Goal: Communication & Community: Answer question/provide support

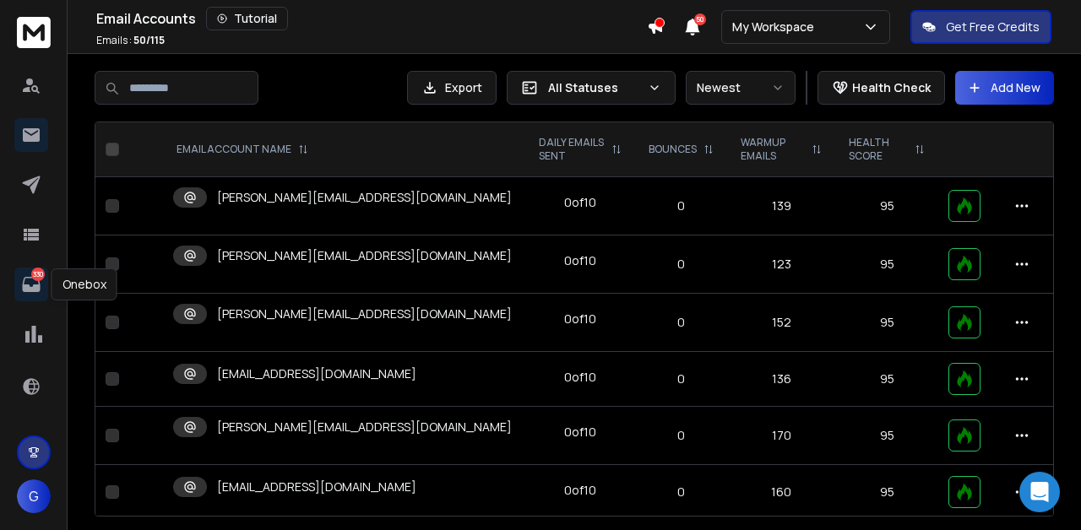
click at [23, 278] on icon at bounding box center [31, 285] width 20 height 20
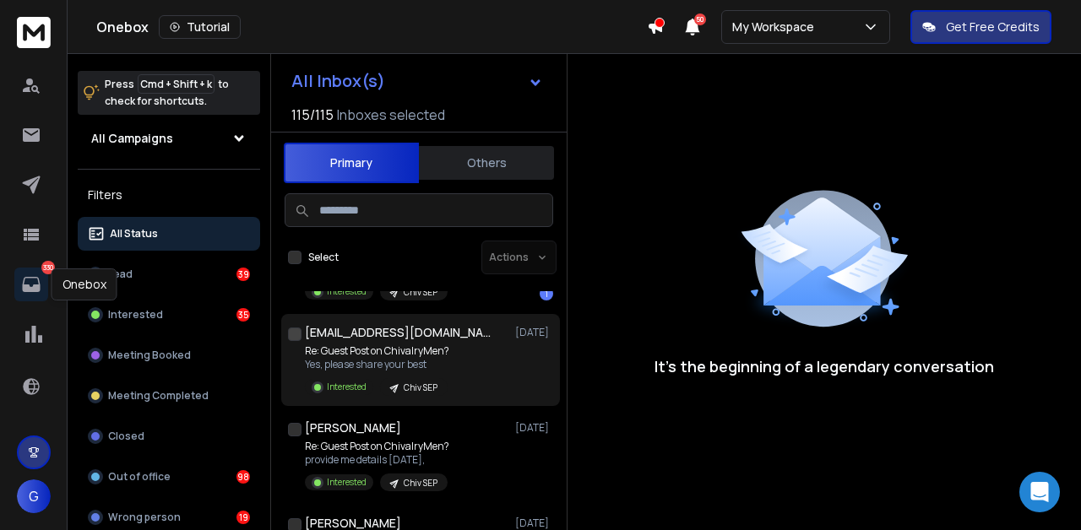
scroll to position [333, 0]
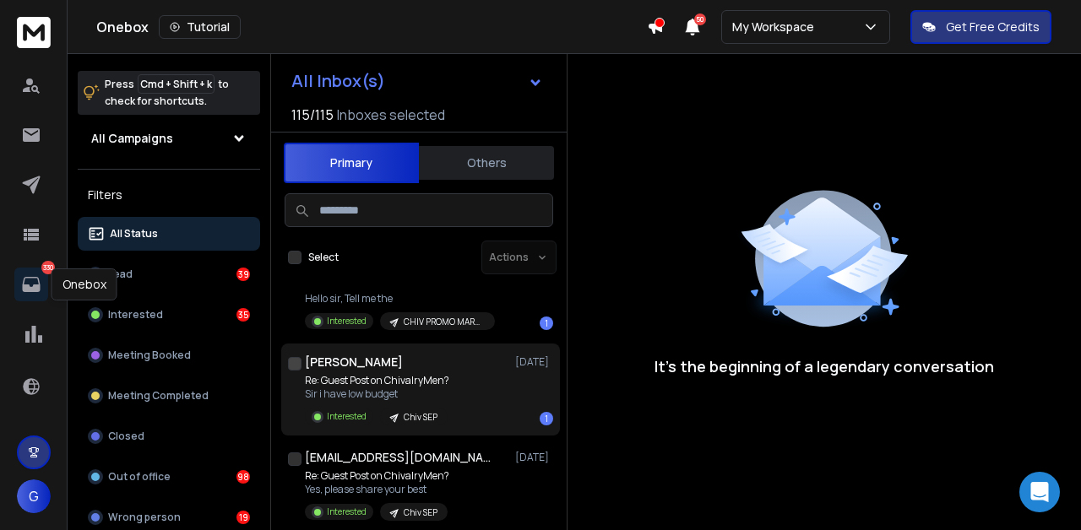
click at [442, 387] on p "Re: Guest Post on ChivalryMen?" at bounding box center [377, 381] width 144 height 14
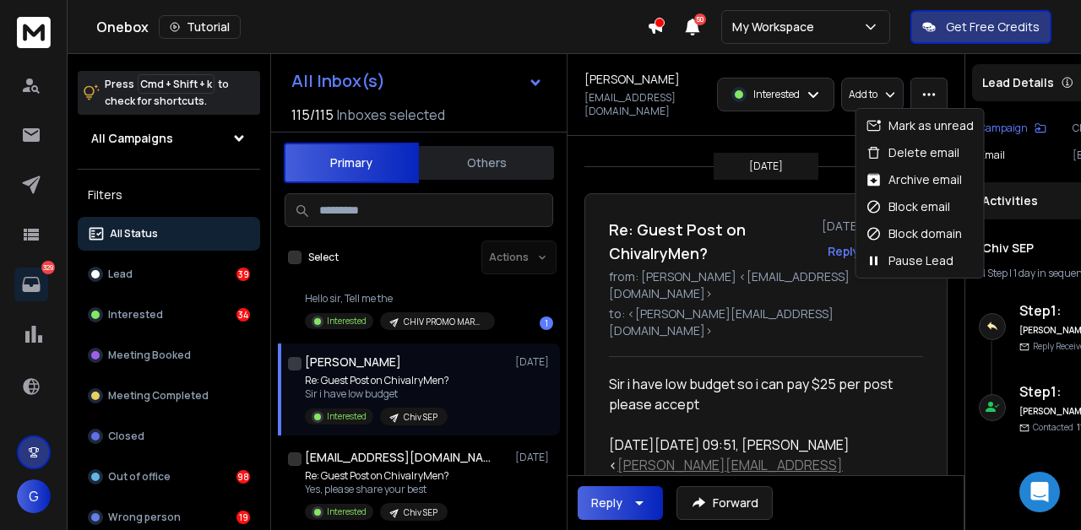
click at [948, 85] on button "button" at bounding box center [929, 95] width 37 height 34
click at [904, 200] on div "Block email" at bounding box center [909, 207] width 84 height 17
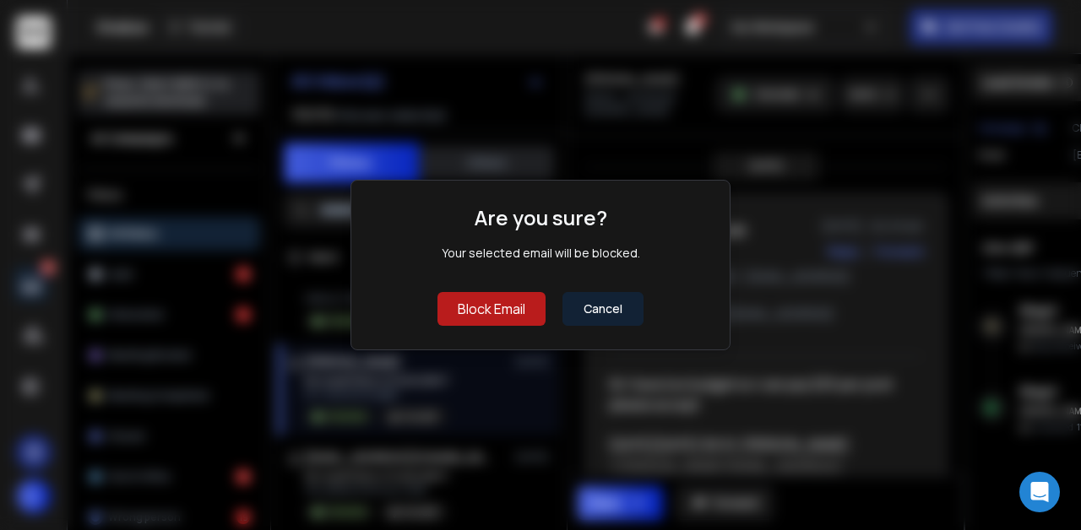
click at [476, 302] on button "Block Email" at bounding box center [492, 309] width 108 height 34
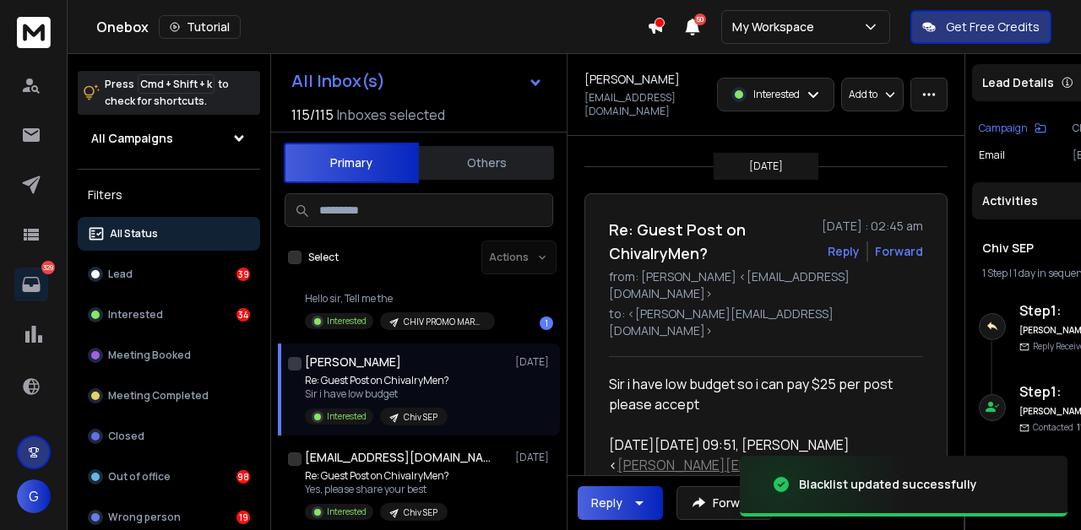
click at [401, 309] on div "Re: Following Up on Your Hello sir, Tell me the Interested CHIV PROMO MARCH" at bounding box center [400, 305] width 190 height 52
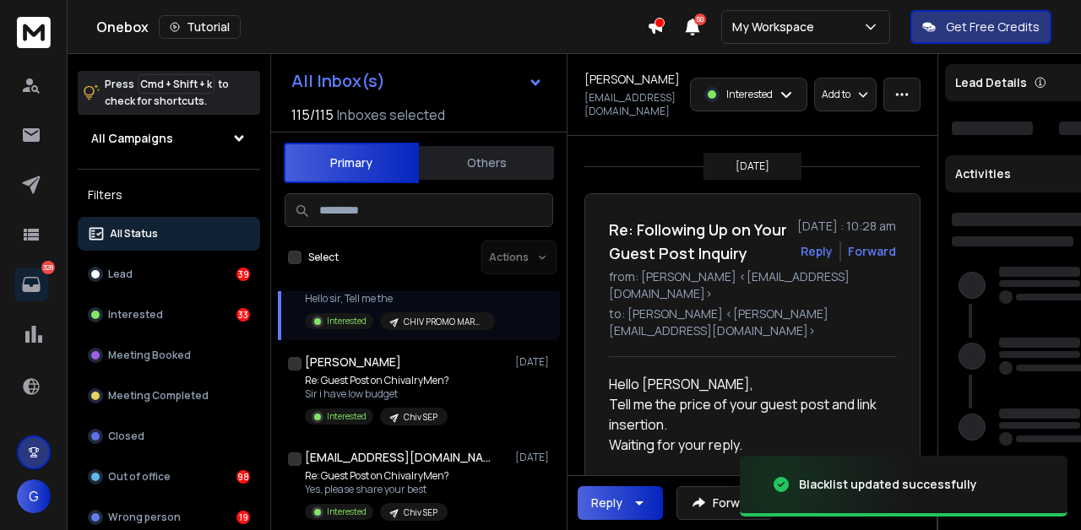
scroll to position [225, 0]
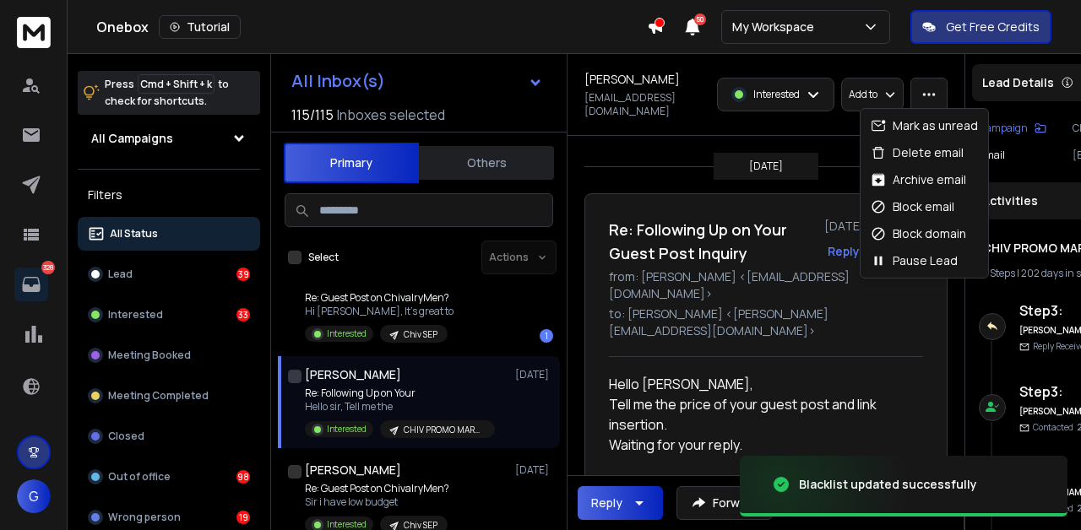
click at [937, 87] on icon "button" at bounding box center [929, 94] width 15 height 15
click at [940, 210] on div "Block email" at bounding box center [913, 207] width 84 height 17
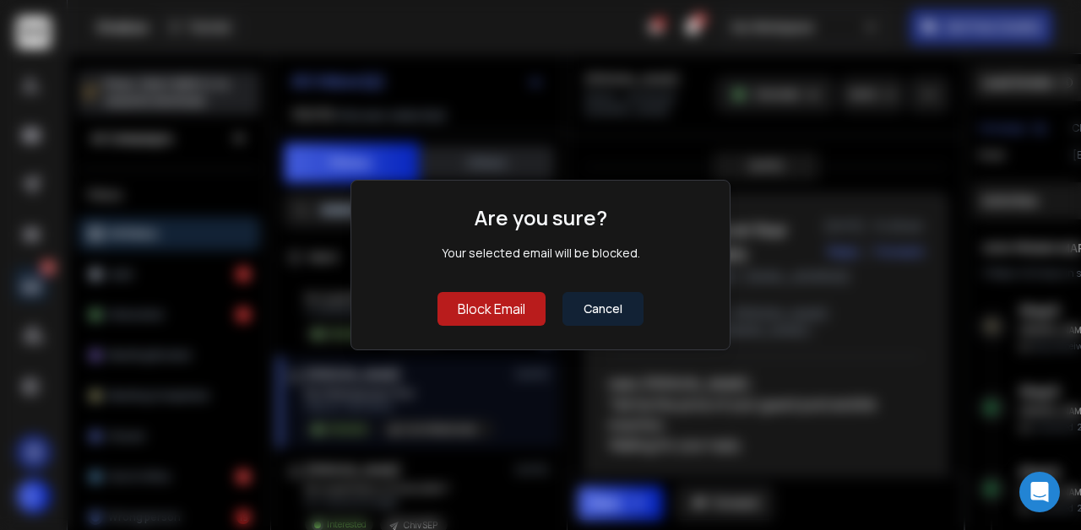
click at [522, 297] on button "Block Email" at bounding box center [492, 309] width 108 height 34
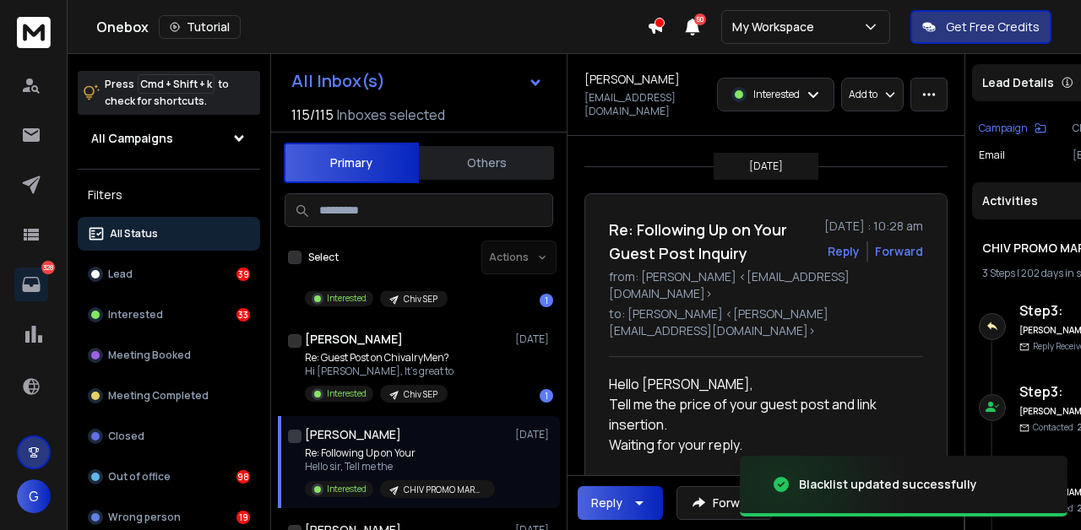
scroll to position [152, 0]
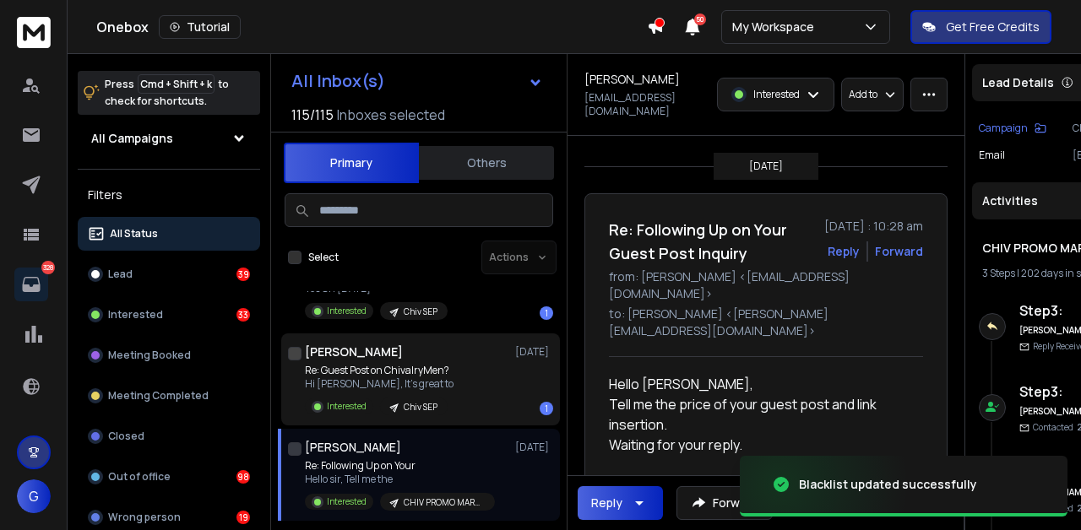
click at [379, 394] on div "Re: Guest Post on ChivalryMen? Hi [PERSON_NAME], It's great to Interested Chiv …" at bounding box center [379, 390] width 149 height 52
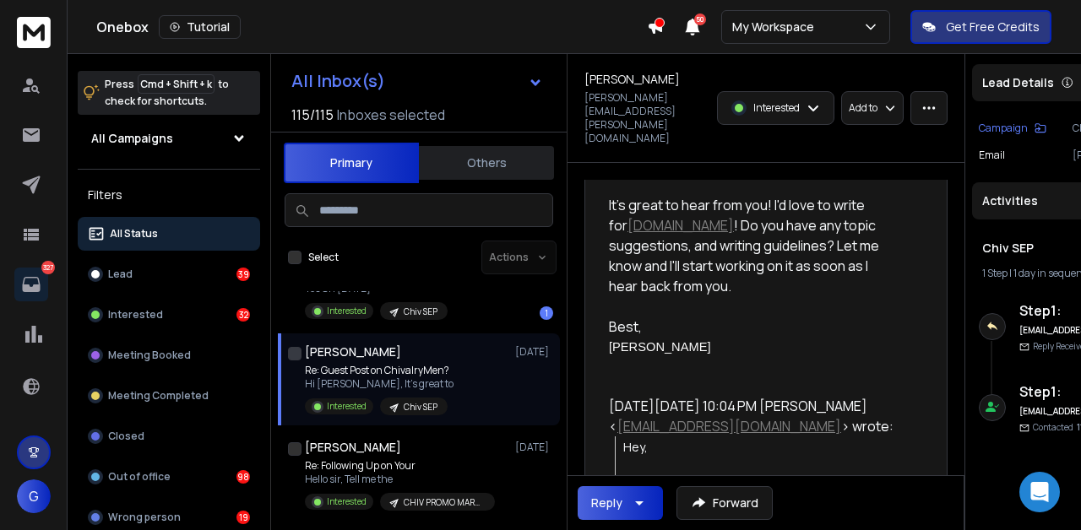
scroll to position [0, 0]
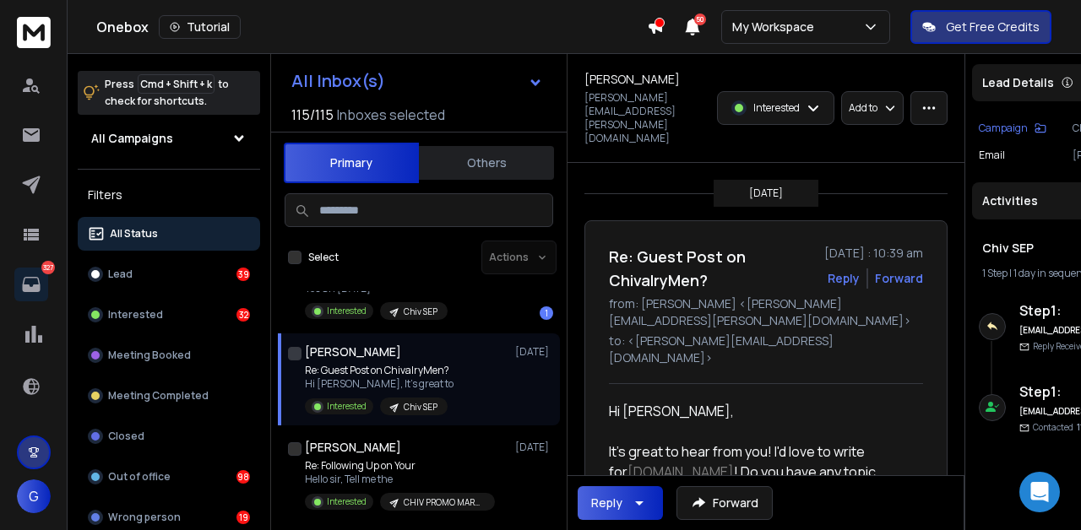
click at [937, 101] on icon "button" at bounding box center [929, 108] width 15 height 15
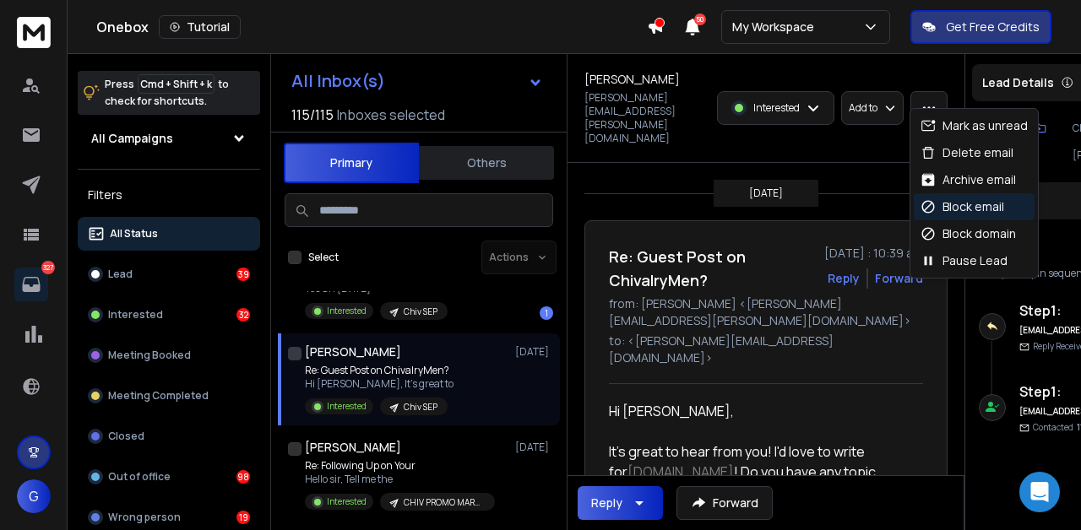
click at [970, 211] on div "Block email" at bounding box center [963, 207] width 84 height 17
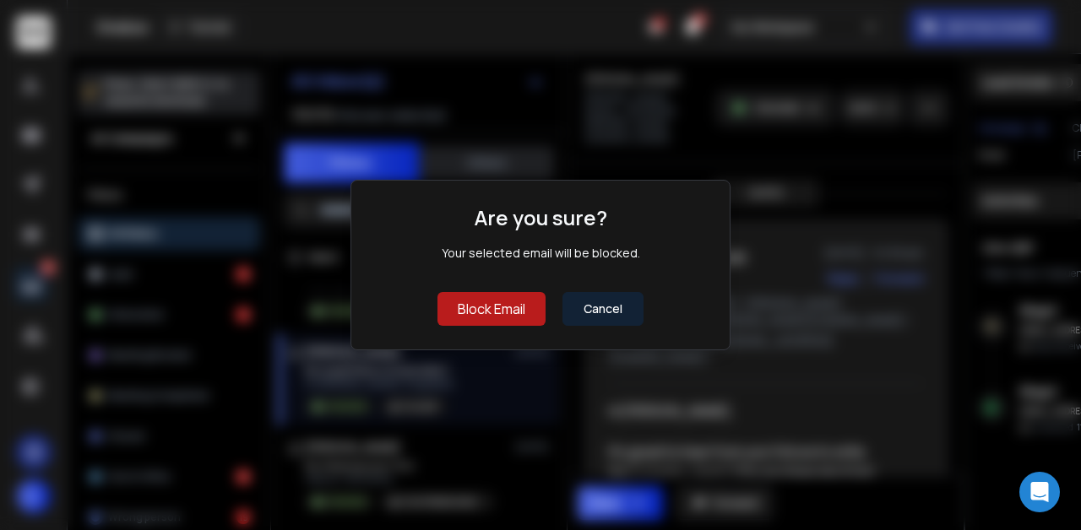
click at [526, 296] on button "Block Email" at bounding box center [492, 309] width 108 height 34
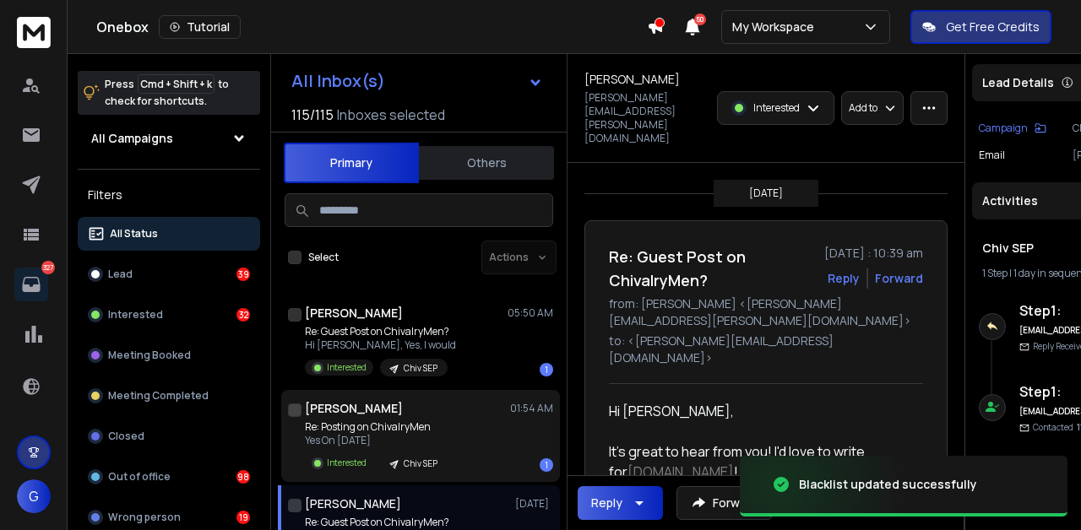
click at [416, 414] on div "[PERSON_NAME] 01:54 AM" at bounding box center [429, 408] width 248 height 17
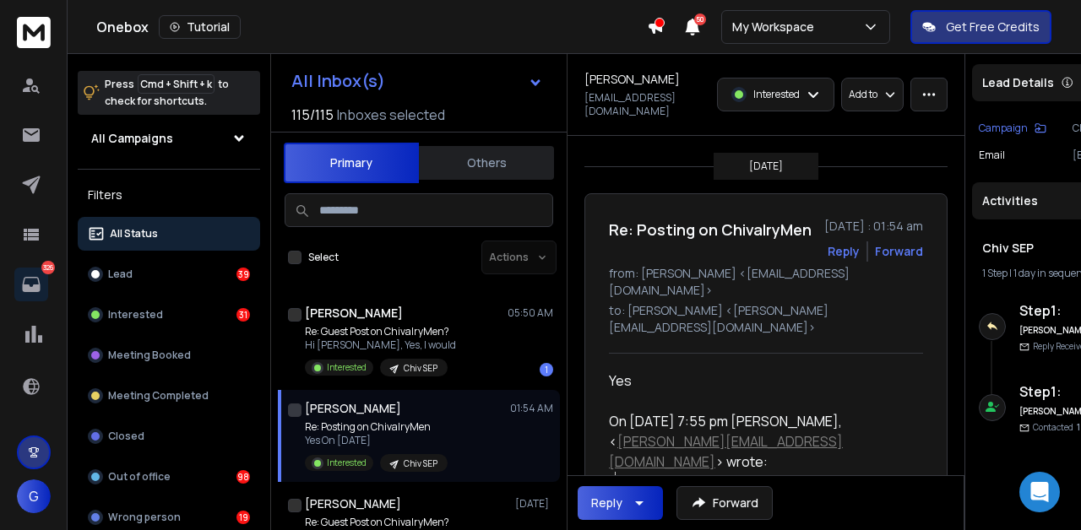
click at [948, 100] on button "button" at bounding box center [929, 95] width 37 height 34
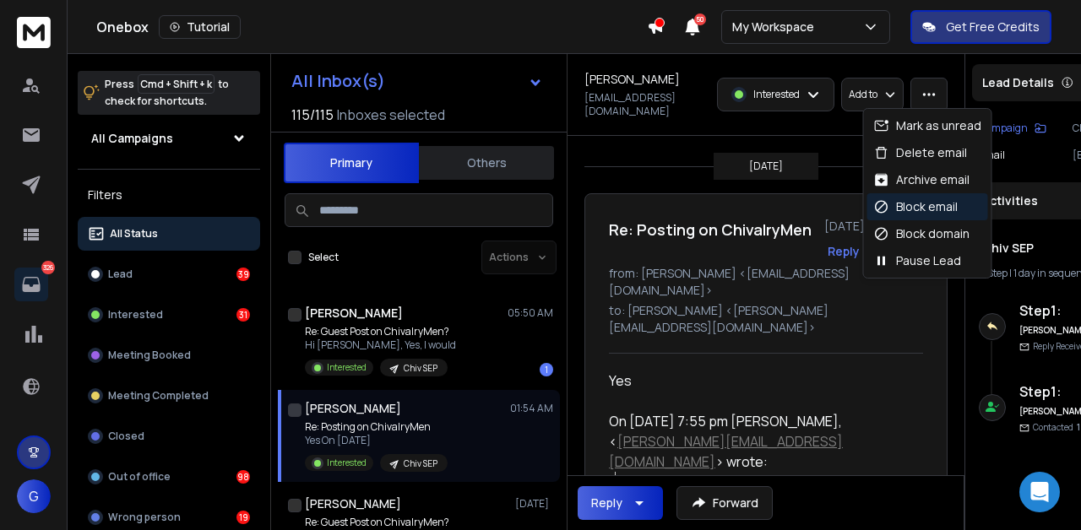
click at [906, 204] on div "Block email" at bounding box center [916, 207] width 84 height 17
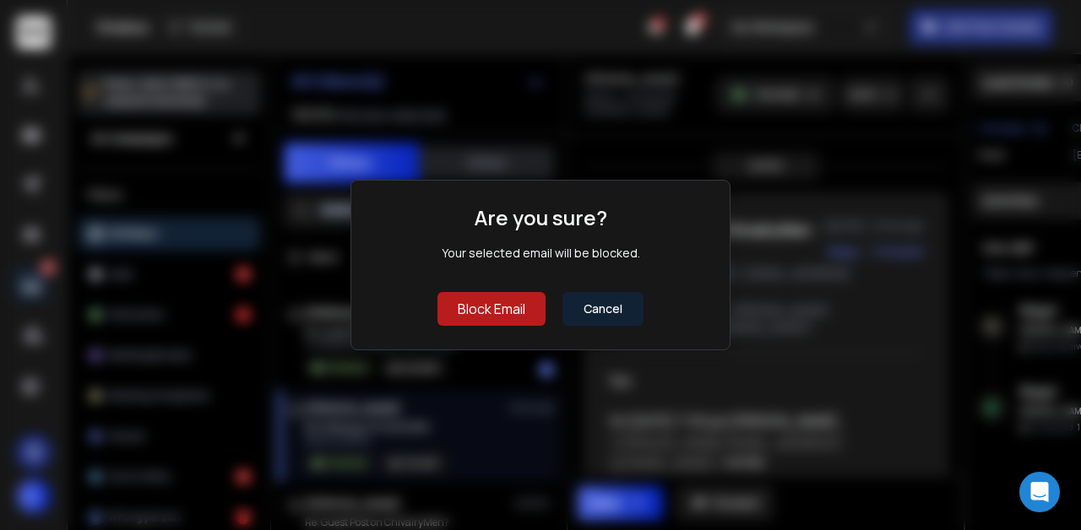
click at [516, 298] on button "Block Email" at bounding box center [492, 309] width 108 height 34
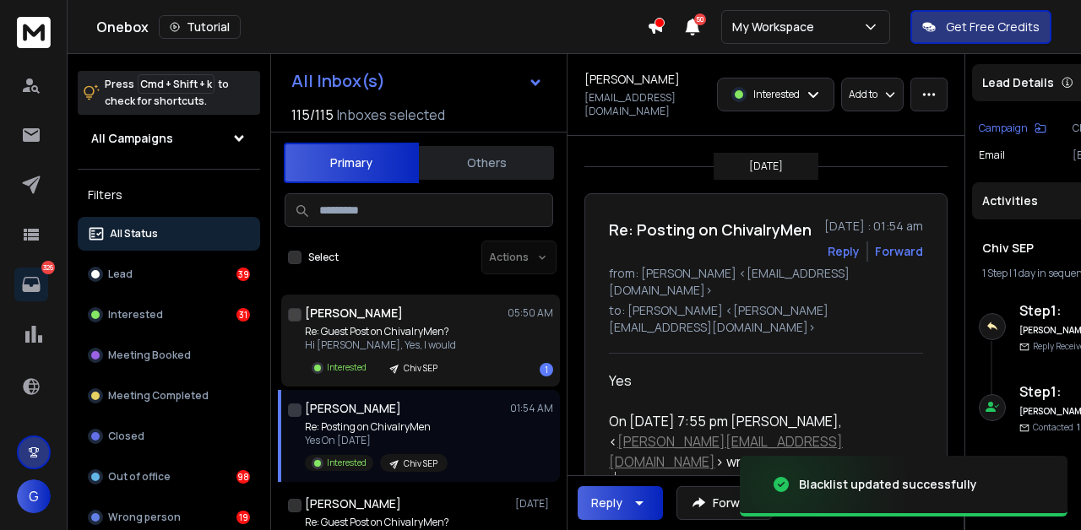
click at [450, 336] on p "Re: Guest Post on ChivalryMen?" at bounding box center [380, 332] width 151 height 14
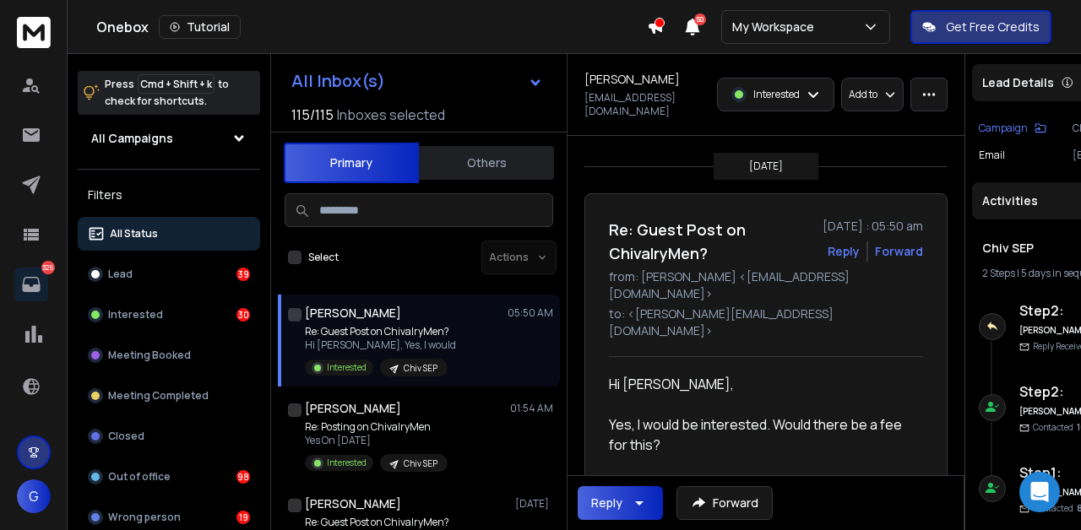
click at [615, 501] on div "Reply" at bounding box center [606, 503] width 31 height 17
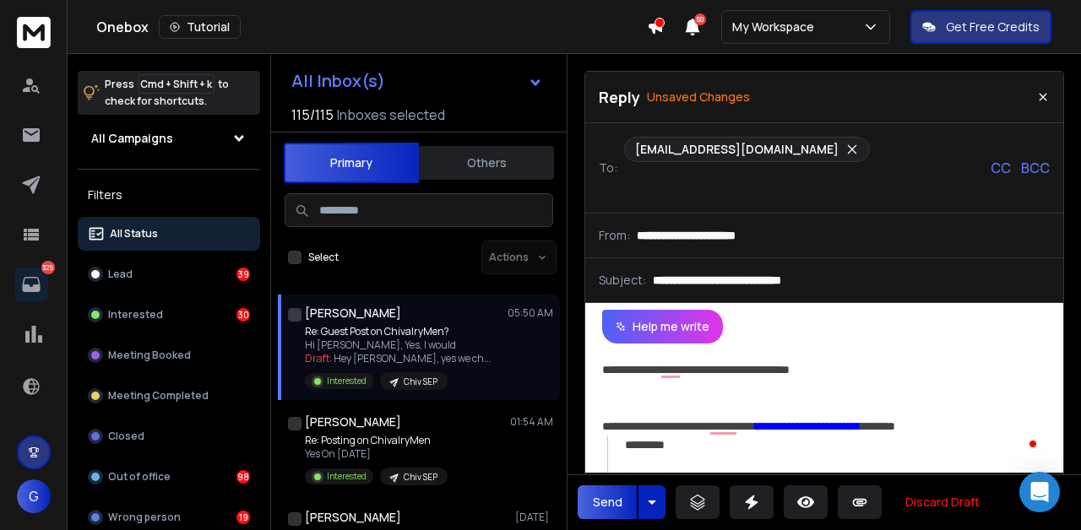
click at [620, 514] on button "Send" at bounding box center [607, 503] width 59 height 34
